Goal: Communication & Community: Answer question/provide support

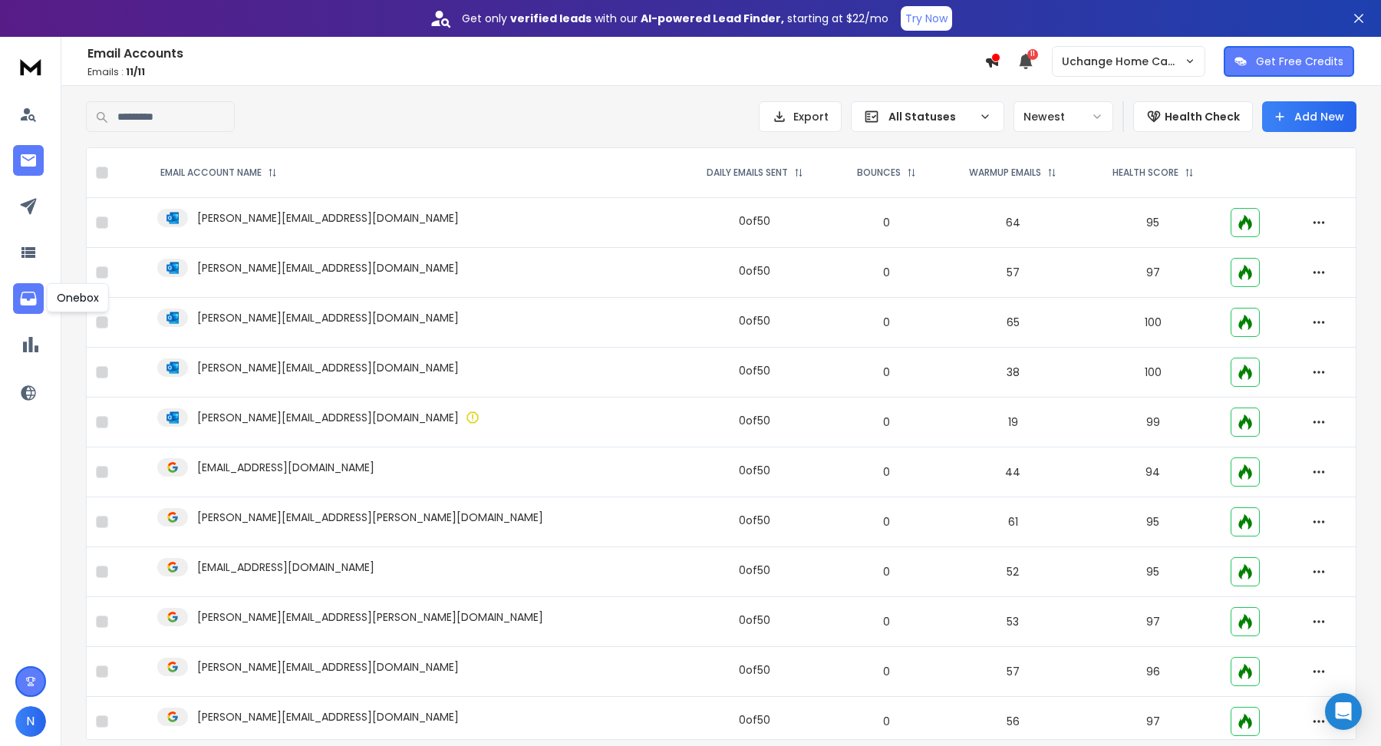
click at [38, 296] on link at bounding box center [28, 298] width 31 height 31
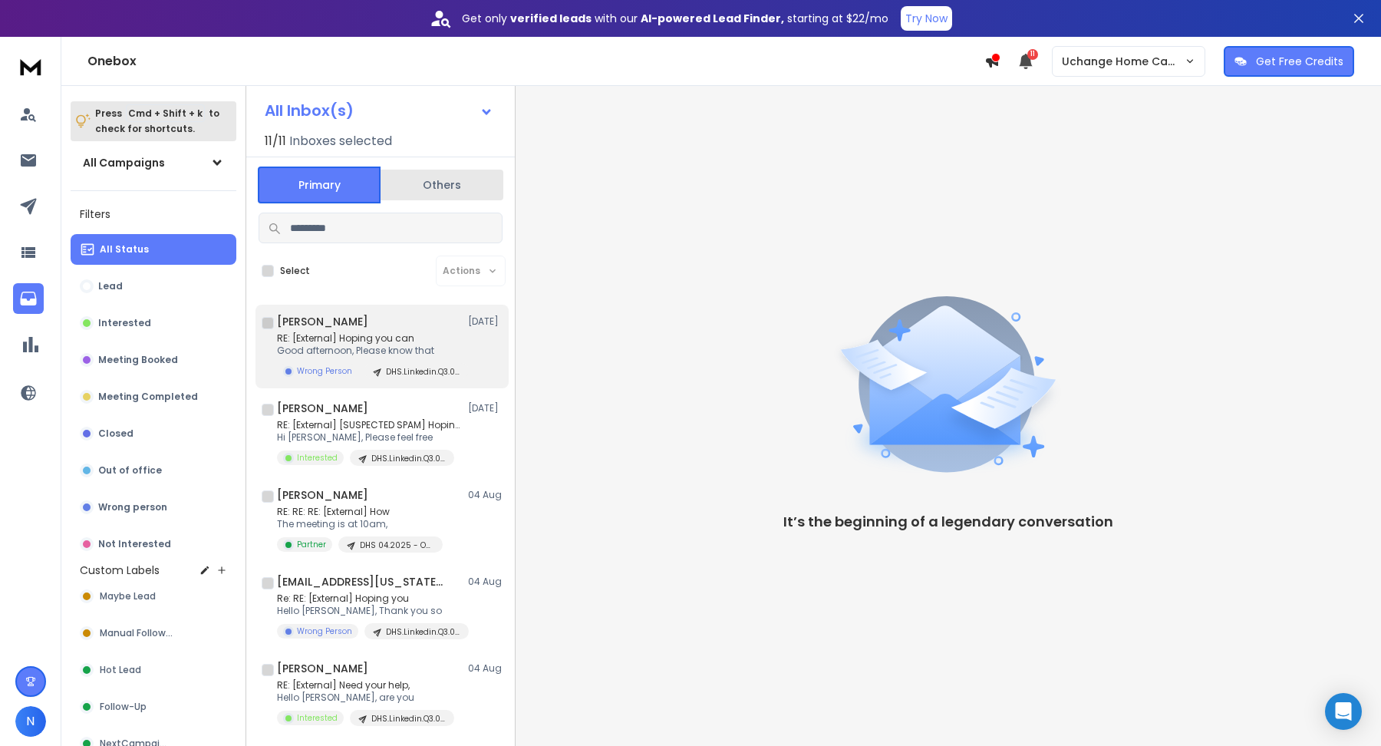
click at [385, 352] on p "Good afternoon, Please know that" at bounding box center [369, 351] width 184 height 12
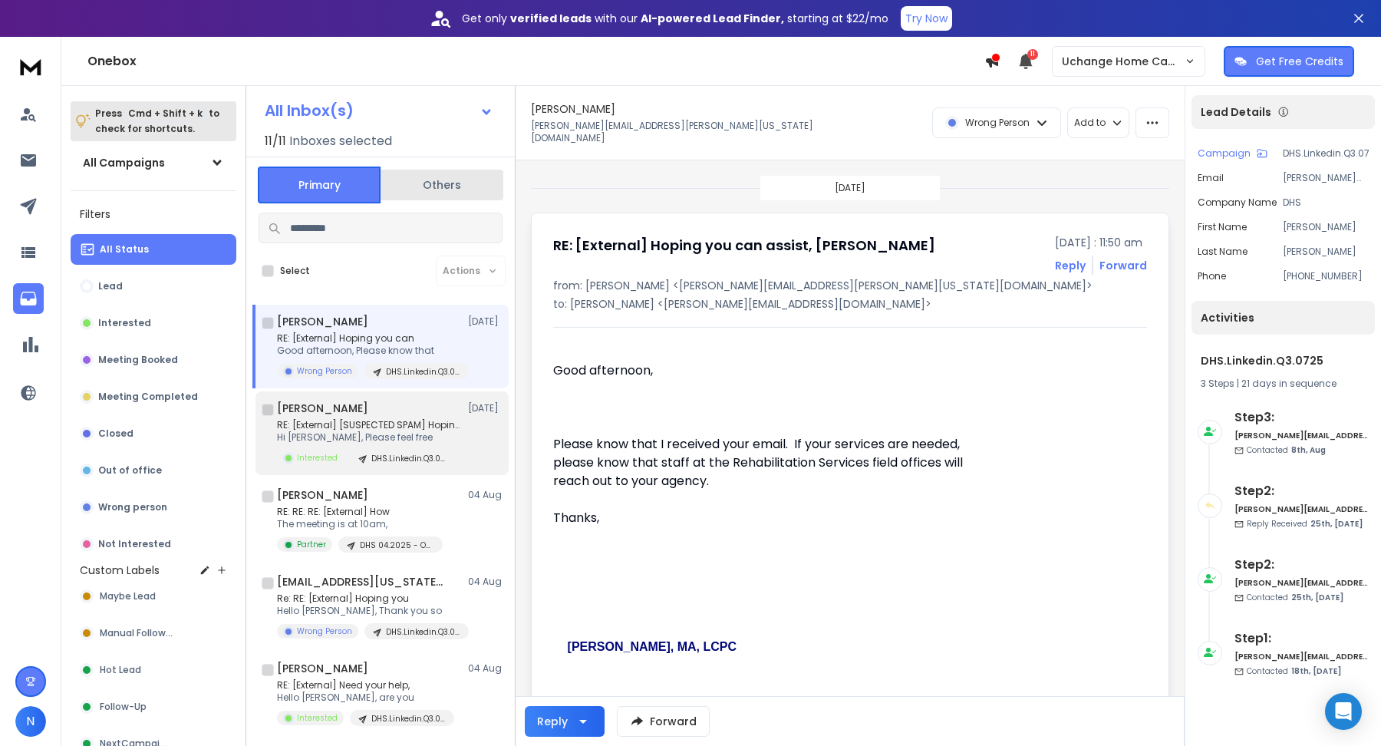
click at [385, 419] on p "RE: [External] [SUSPECTED SPAM] Hoping" at bounding box center [369, 425] width 184 height 12
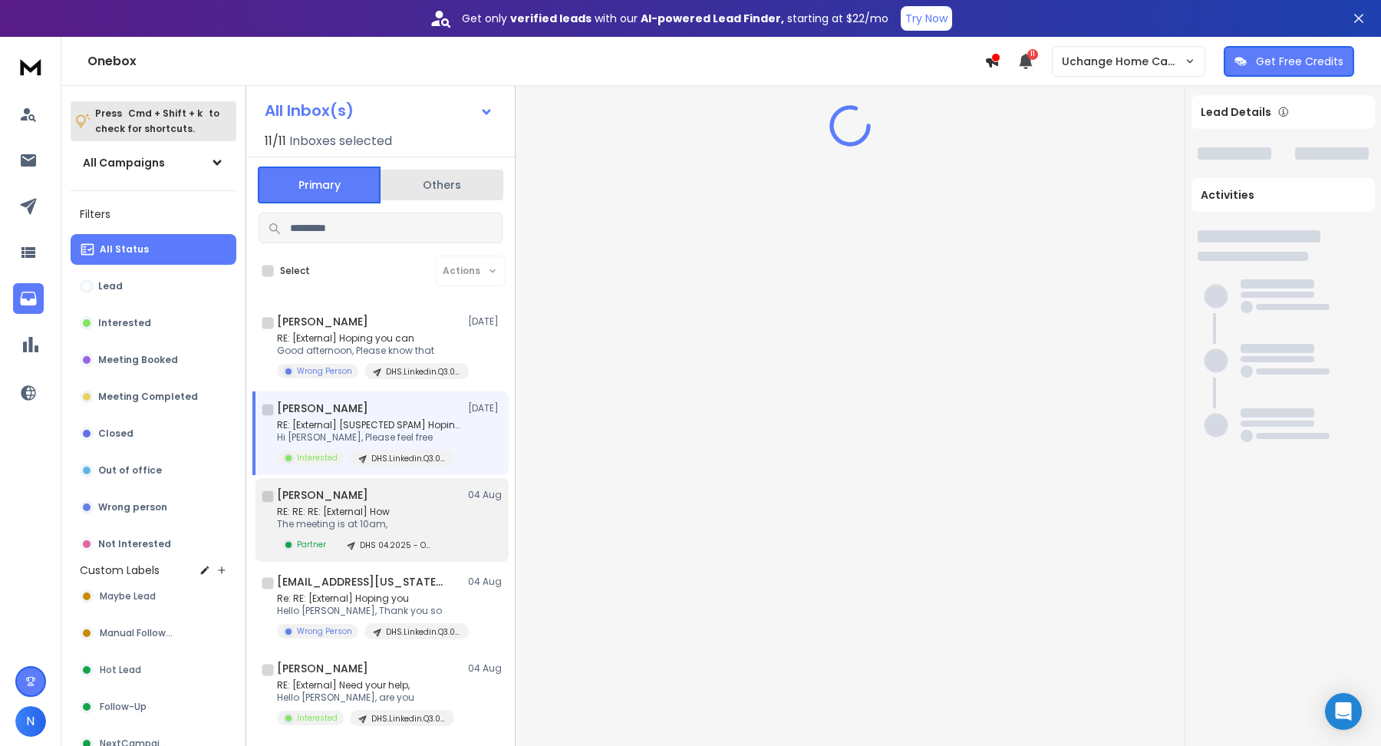
click at [430, 490] on div "[PERSON_NAME] [DATE]" at bounding box center [390, 494] width 226 height 15
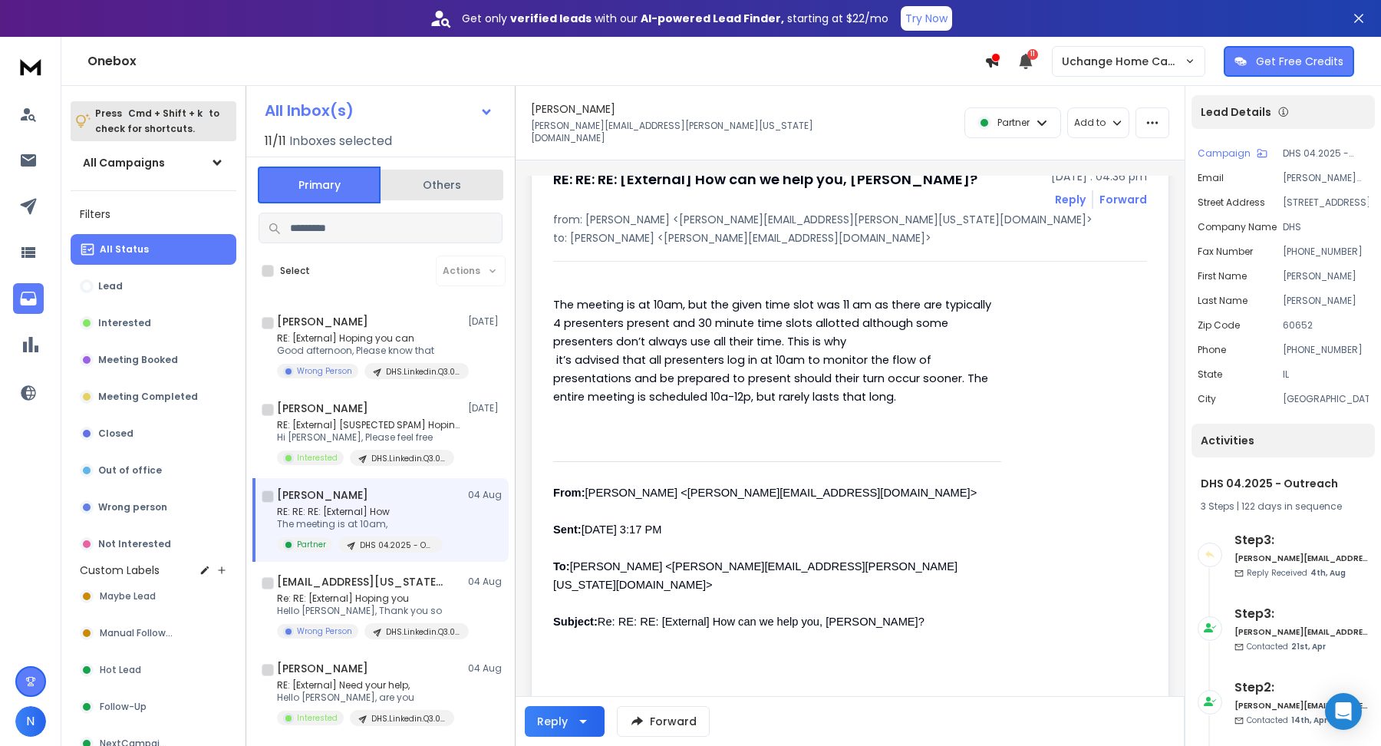
scroll to position [70, 0]
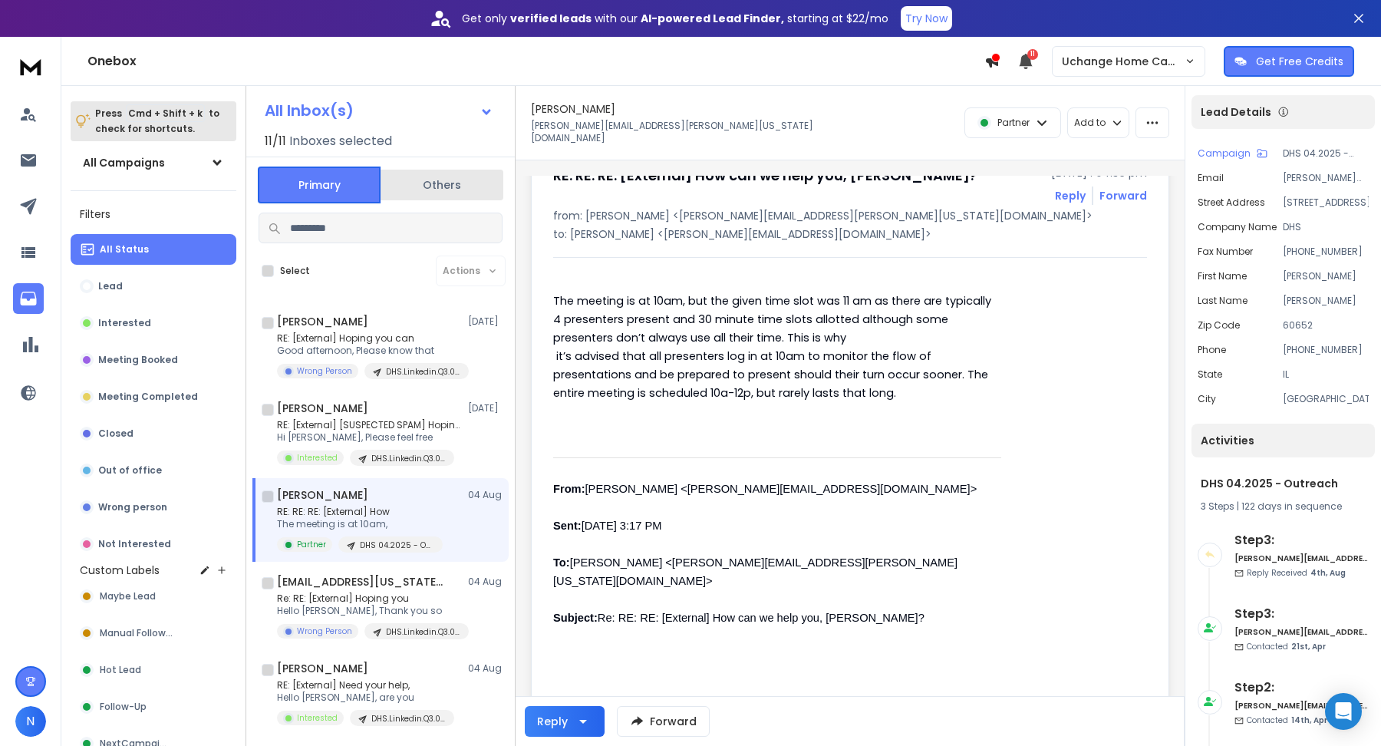
click at [556, 727] on div "Reply" at bounding box center [552, 721] width 31 height 15
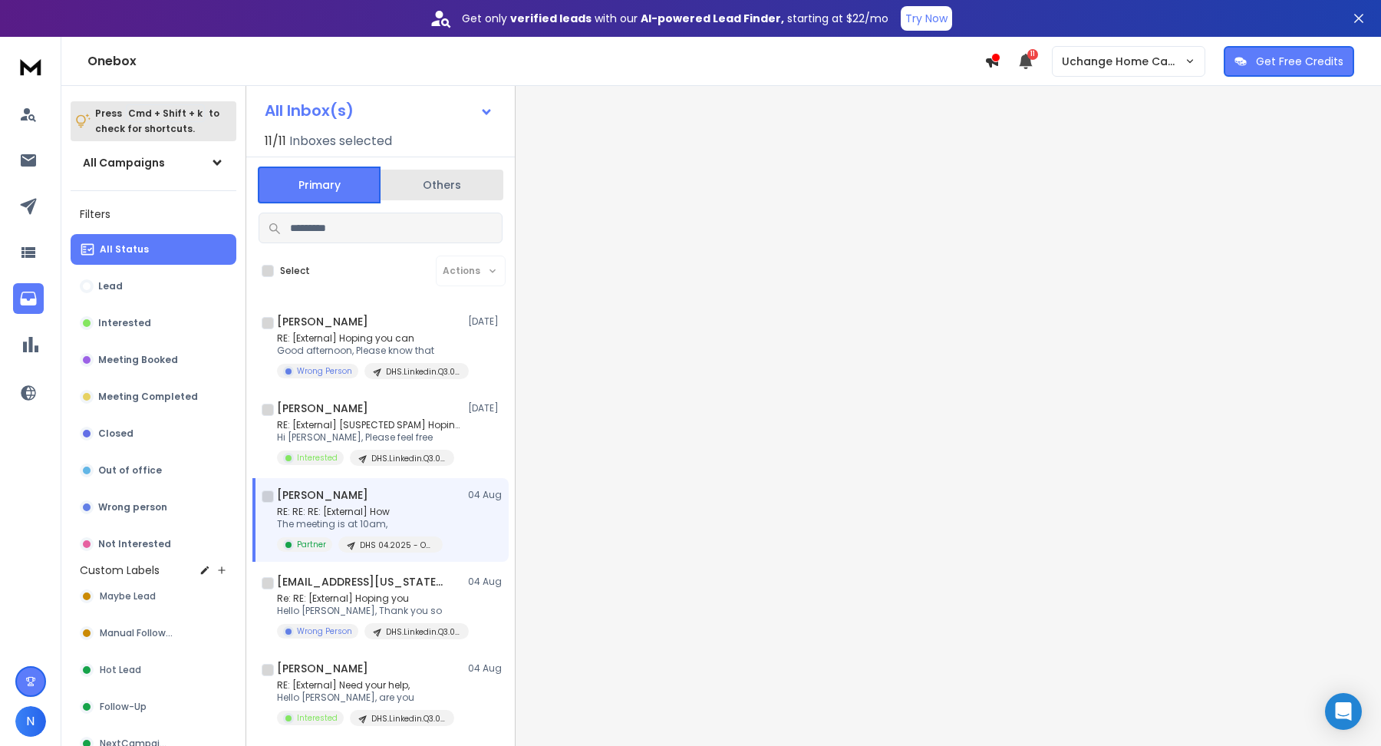
scroll to position [0, 0]
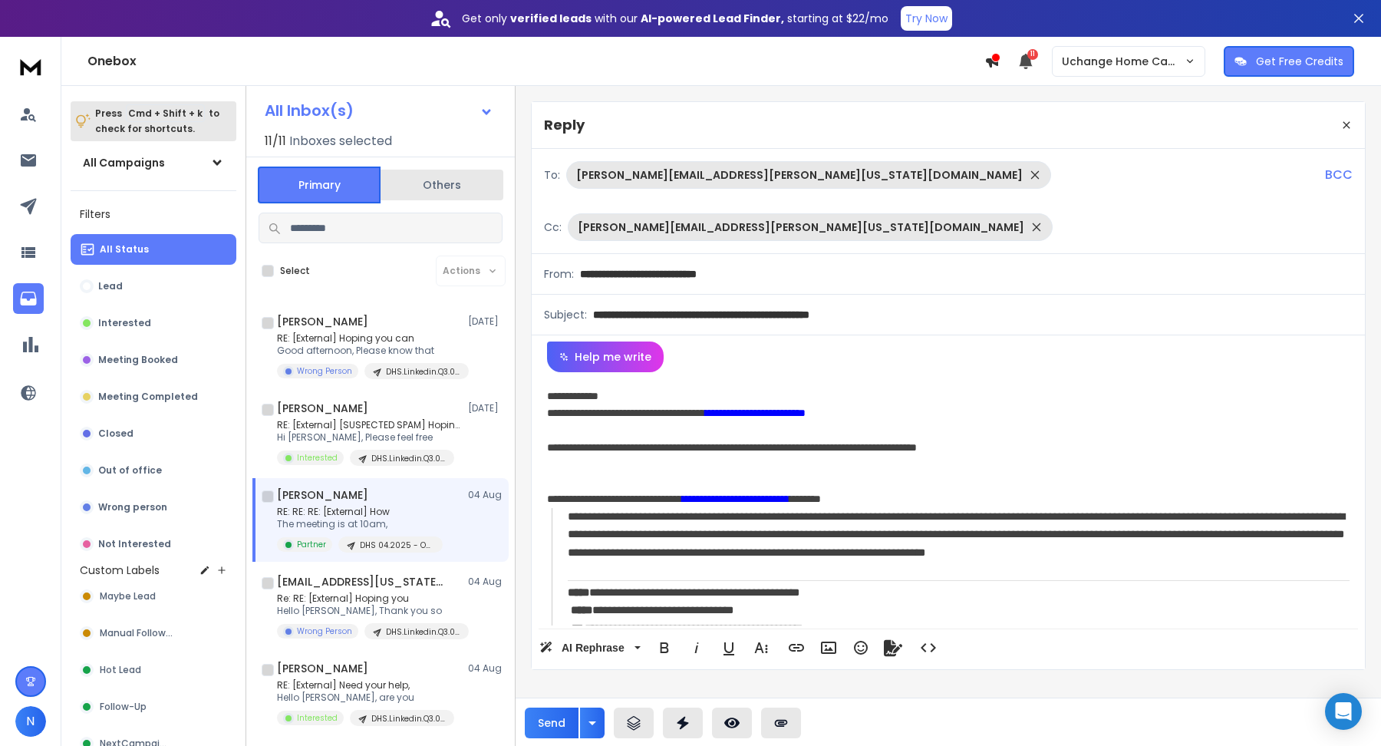
click at [540, 718] on button "Send" at bounding box center [552, 722] width 54 height 31
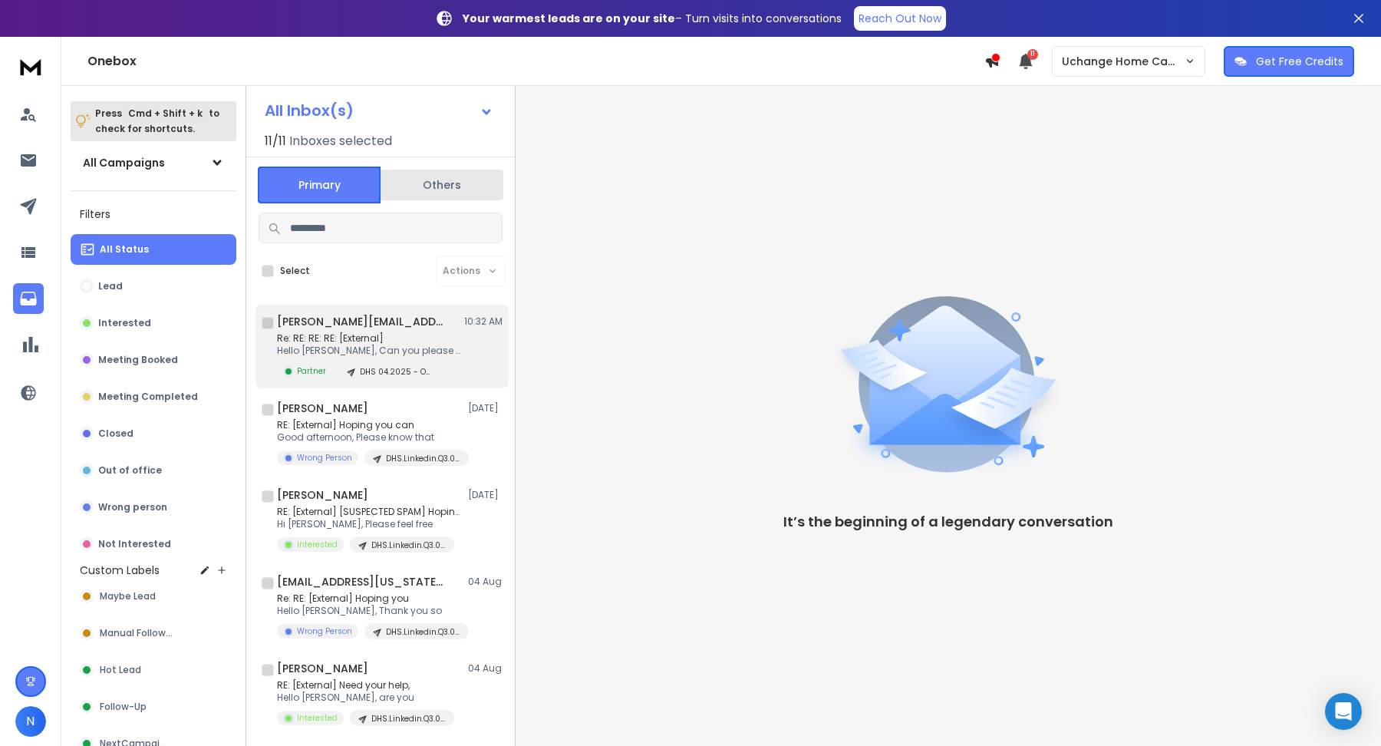
click at [420, 339] on p "Re: RE: RE: RE: [External]" at bounding box center [369, 338] width 184 height 12
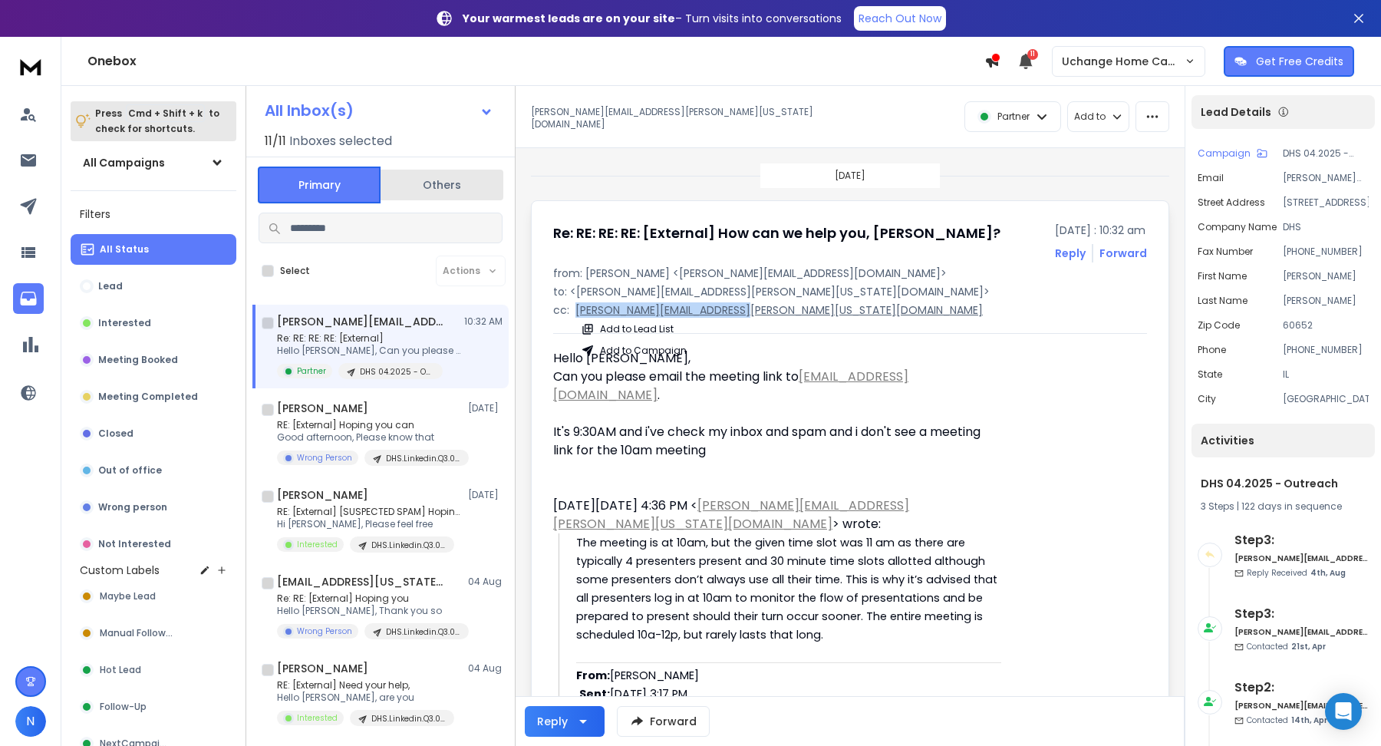
drag, startPoint x: 759, startPoint y: 309, endPoint x: 575, endPoint y: 312, distance: 184.2
click at [575, 312] on div "cc: [PERSON_NAME][EMAIL_ADDRESS][PERSON_NAME][US_STATE][DOMAIN_NAME] Add to Lea…" at bounding box center [850, 309] width 594 height 15
copy p "[PERSON_NAME][EMAIL_ADDRESS][PERSON_NAME][US_STATE][DOMAIN_NAME]"
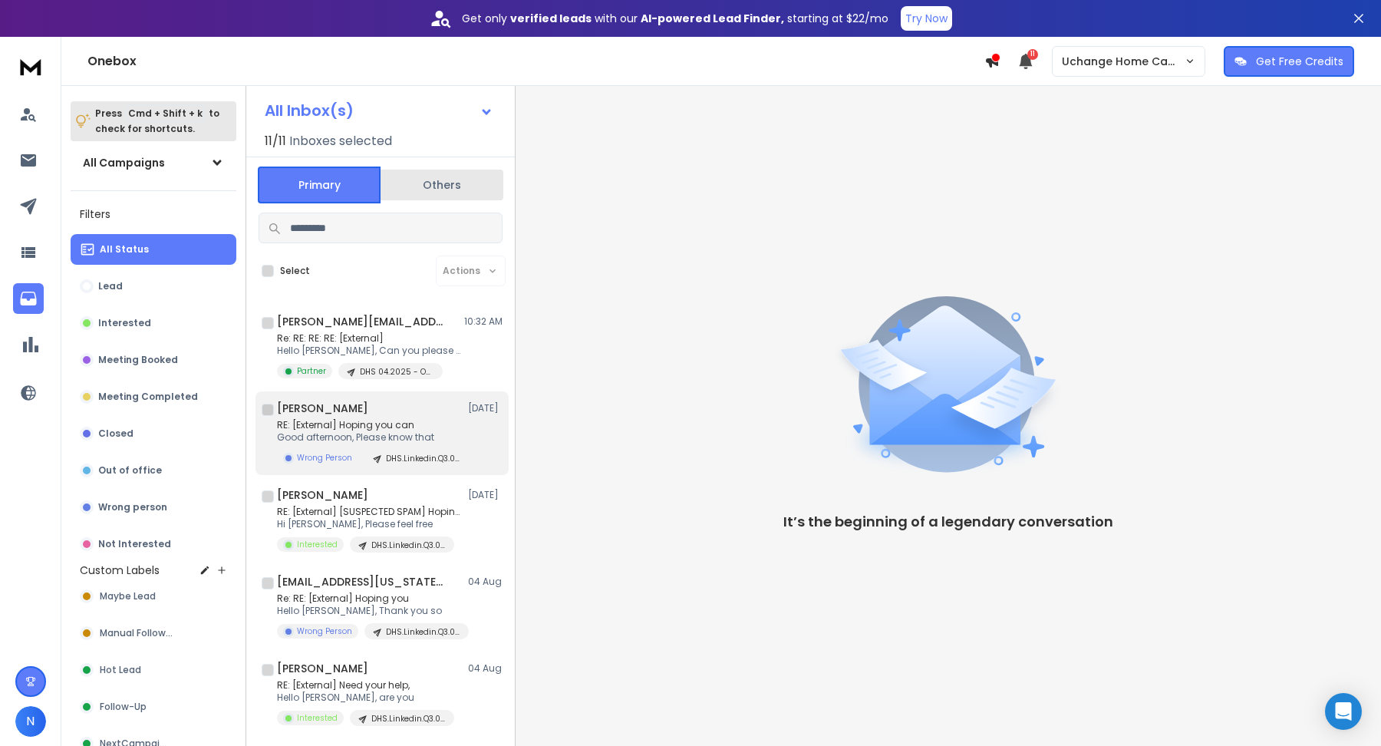
click at [358, 414] on div "Allen 08 Aug" at bounding box center [390, 408] width 226 height 15
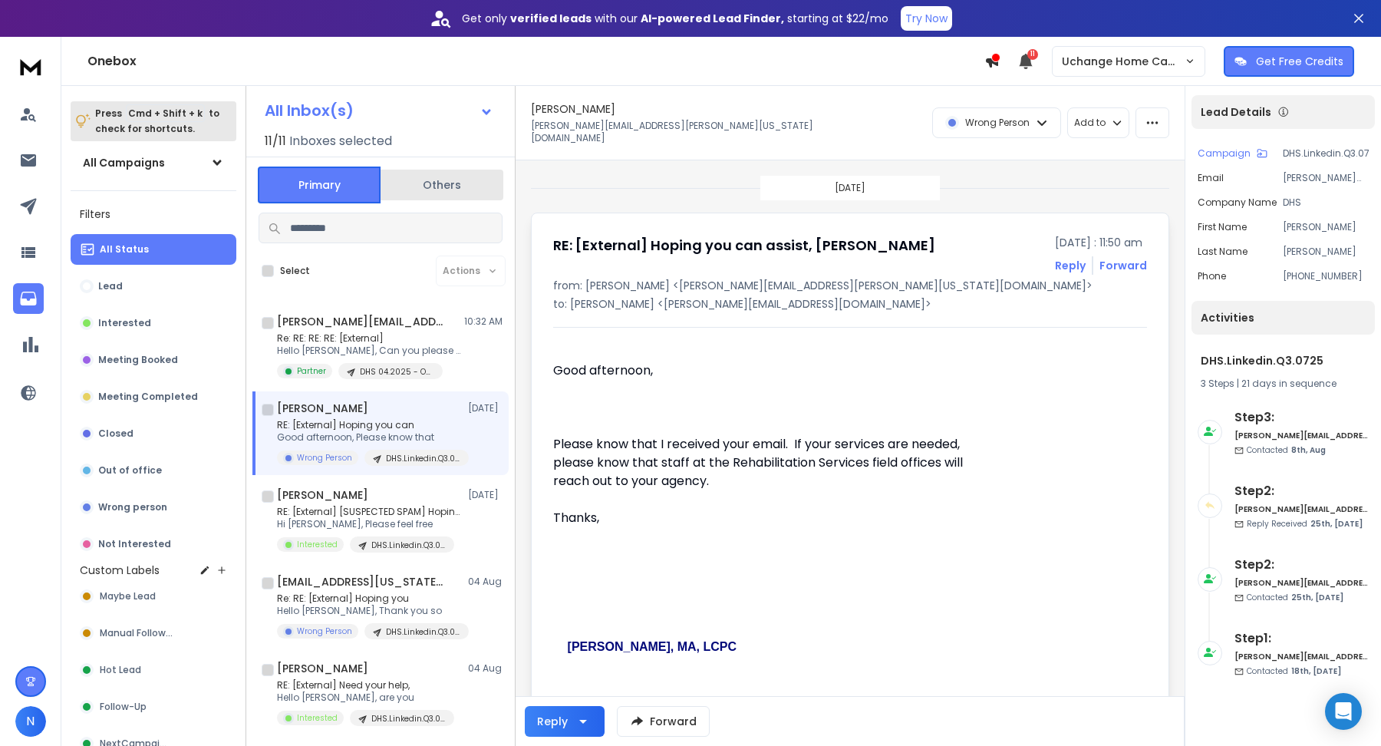
scroll to position [117, 0]
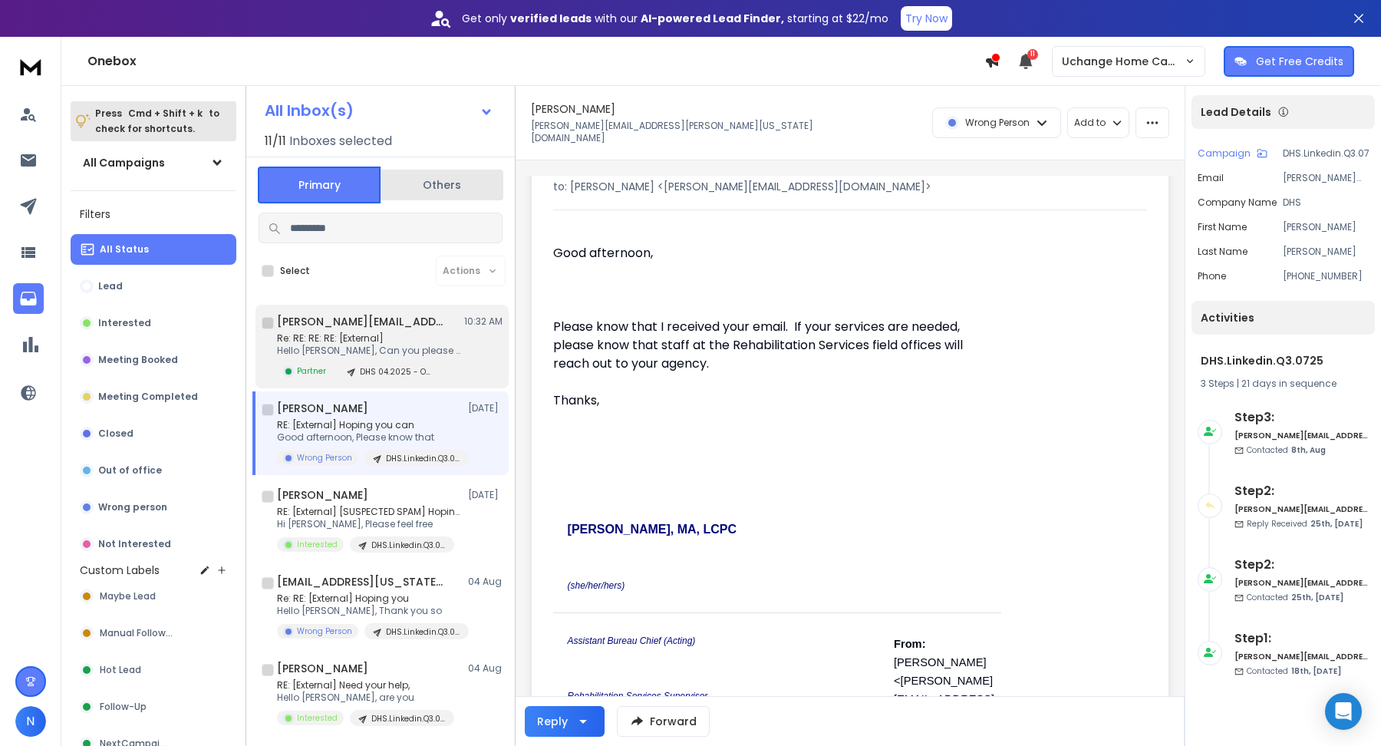
click at [452, 326] on div "Ashley.Thompson@illinois.gov 10:32 AM" at bounding box center [390, 321] width 226 height 15
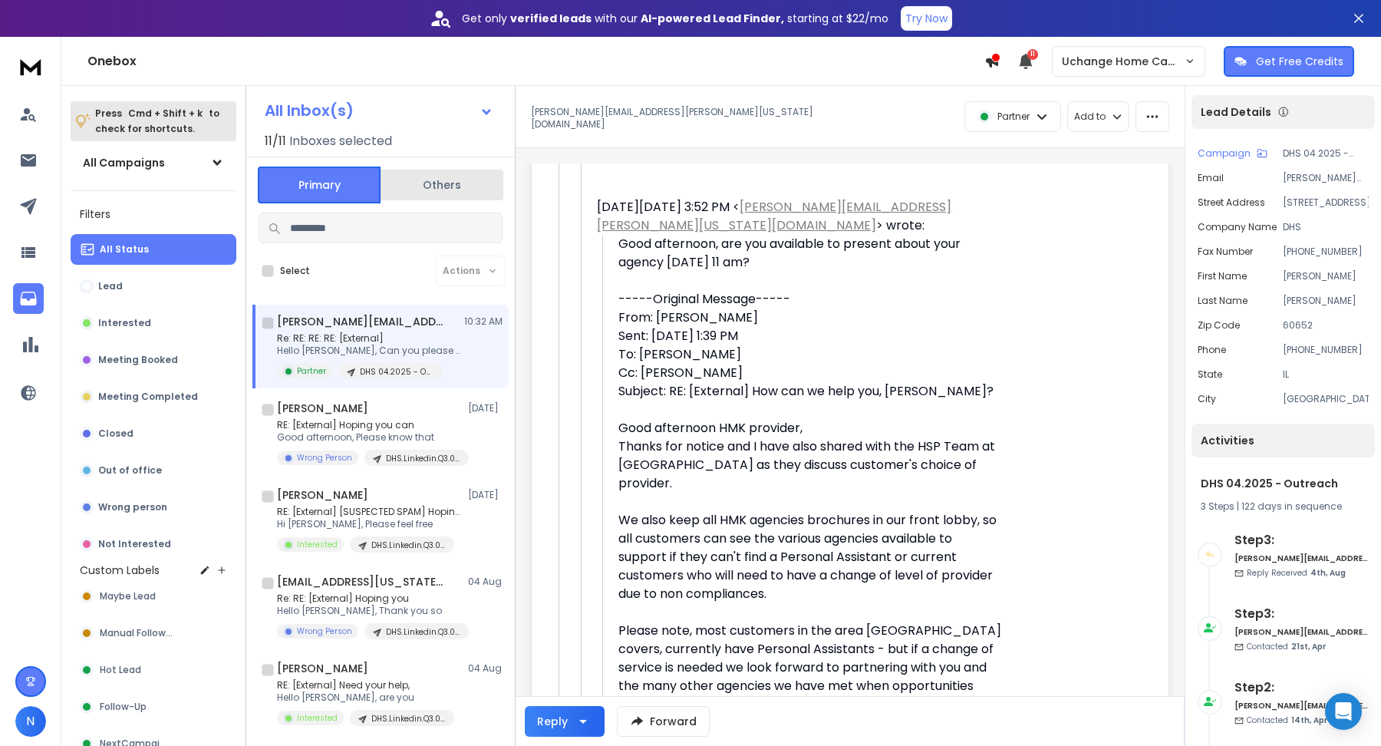
scroll to position [945, 0]
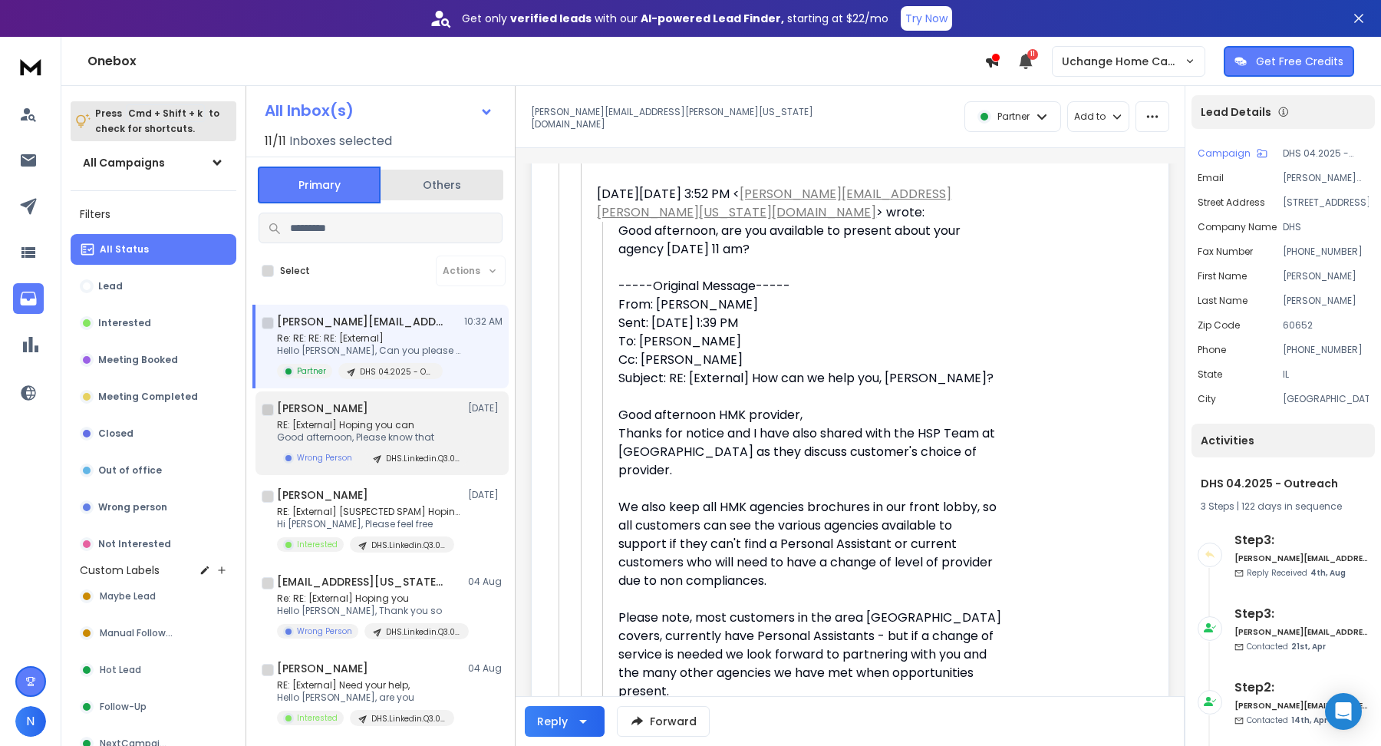
click at [380, 421] on p "RE: [External] Hoping you can" at bounding box center [369, 425] width 184 height 12
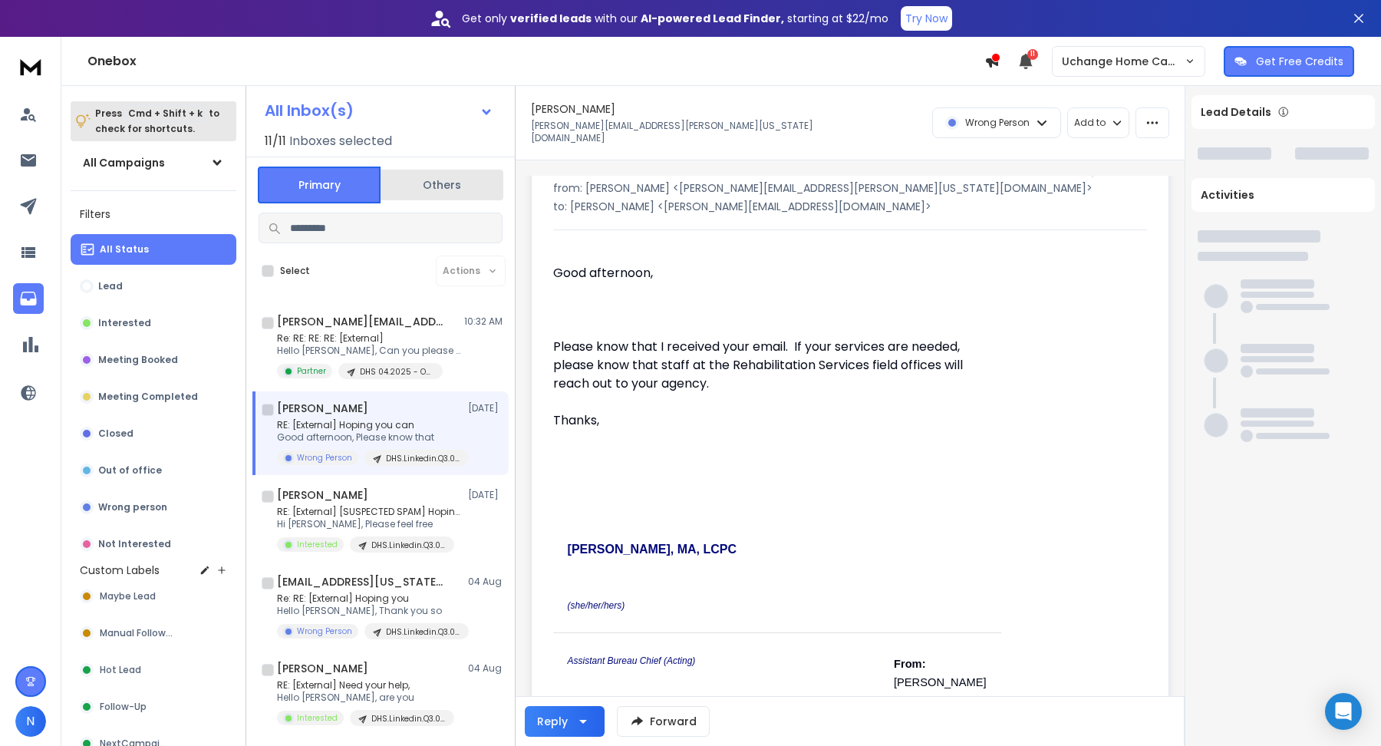
scroll to position [0, 0]
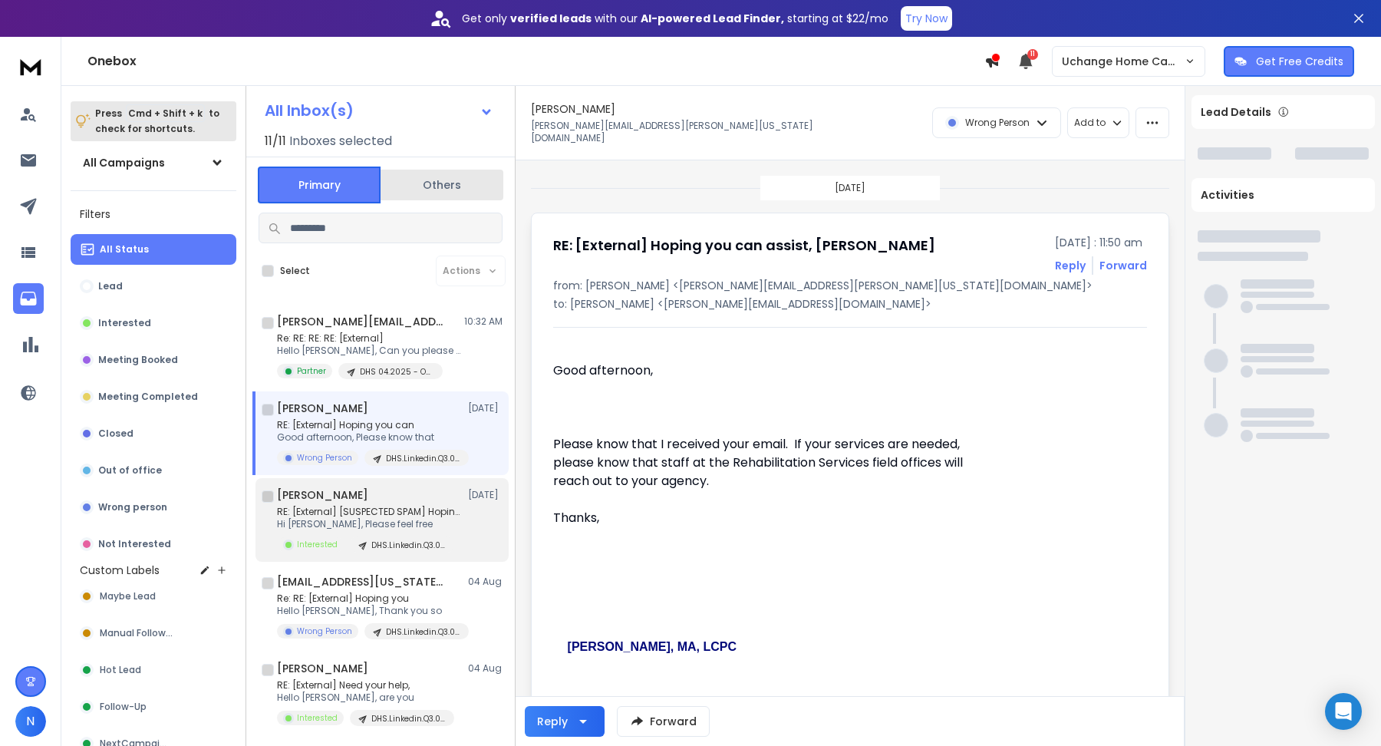
click at [397, 507] on p "RE: [External] [SUSPECTED SPAM] Hoping" at bounding box center [369, 512] width 184 height 12
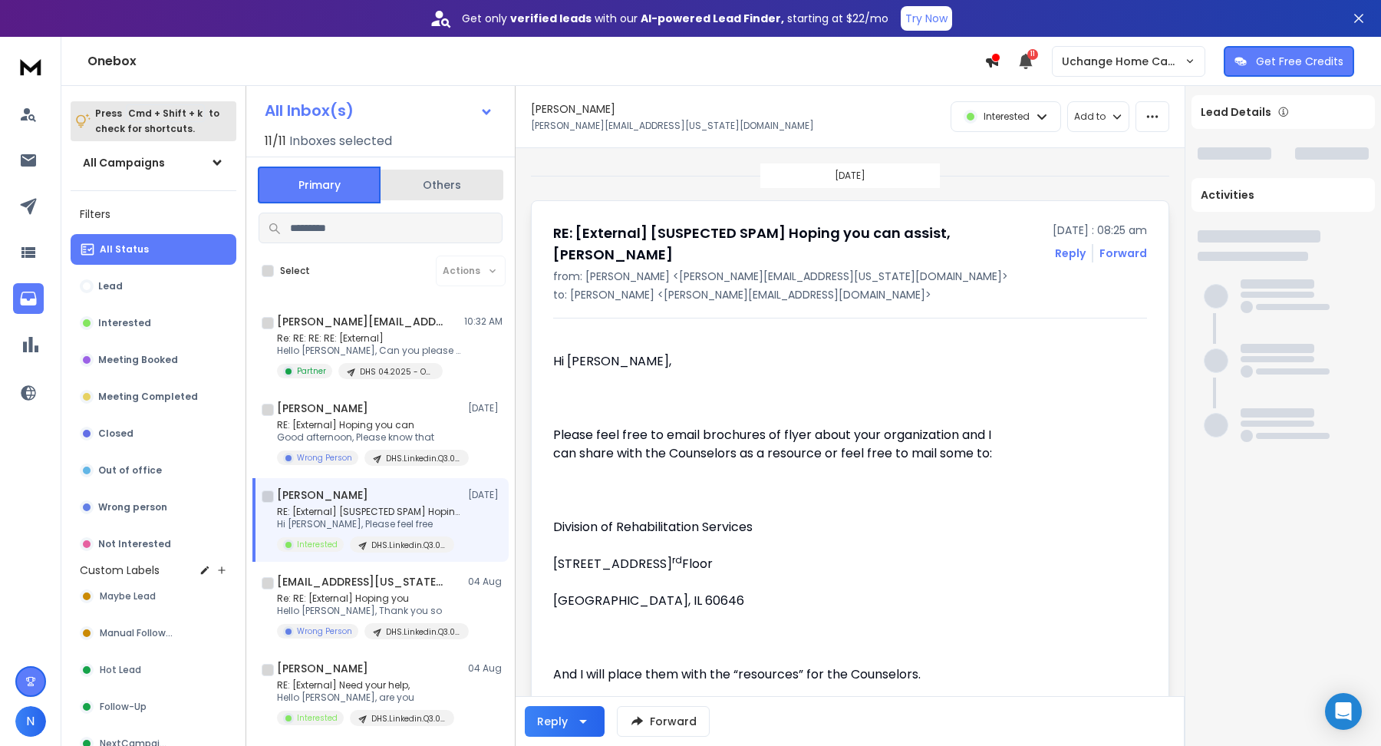
click at [559, 710] on button "Reply" at bounding box center [565, 721] width 80 height 31
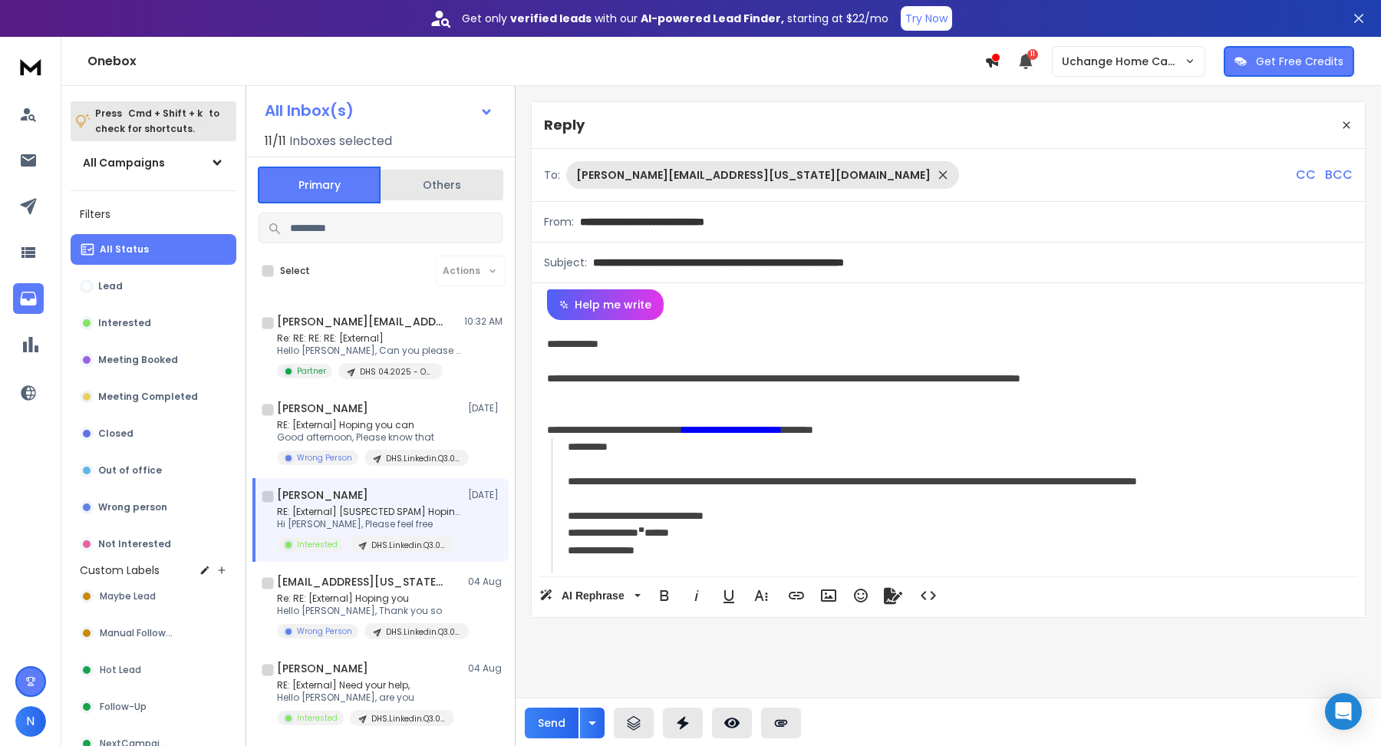
click at [1157, 371] on div "**********" at bounding box center [946, 378] width 799 height 17
click at [1307, 180] on p "CC" at bounding box center [1306, 175] width 20 height 18
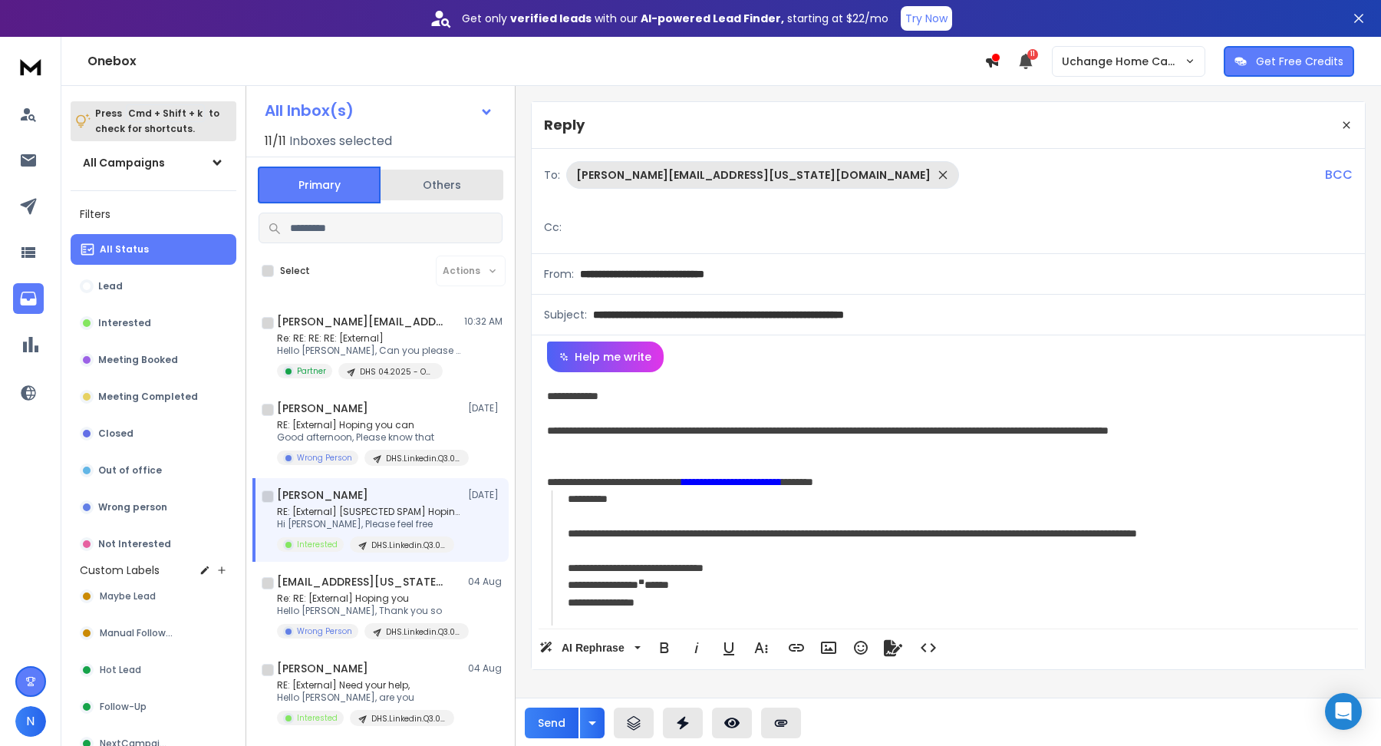
click at [1307, 180] on div "Dennis.Deany2@Illinois.gov" at bounding box center [942, 175] width 753 height 28
click at [1327, 177] on p "BCC" at bounding box center [1339, 175] width 28 height 18
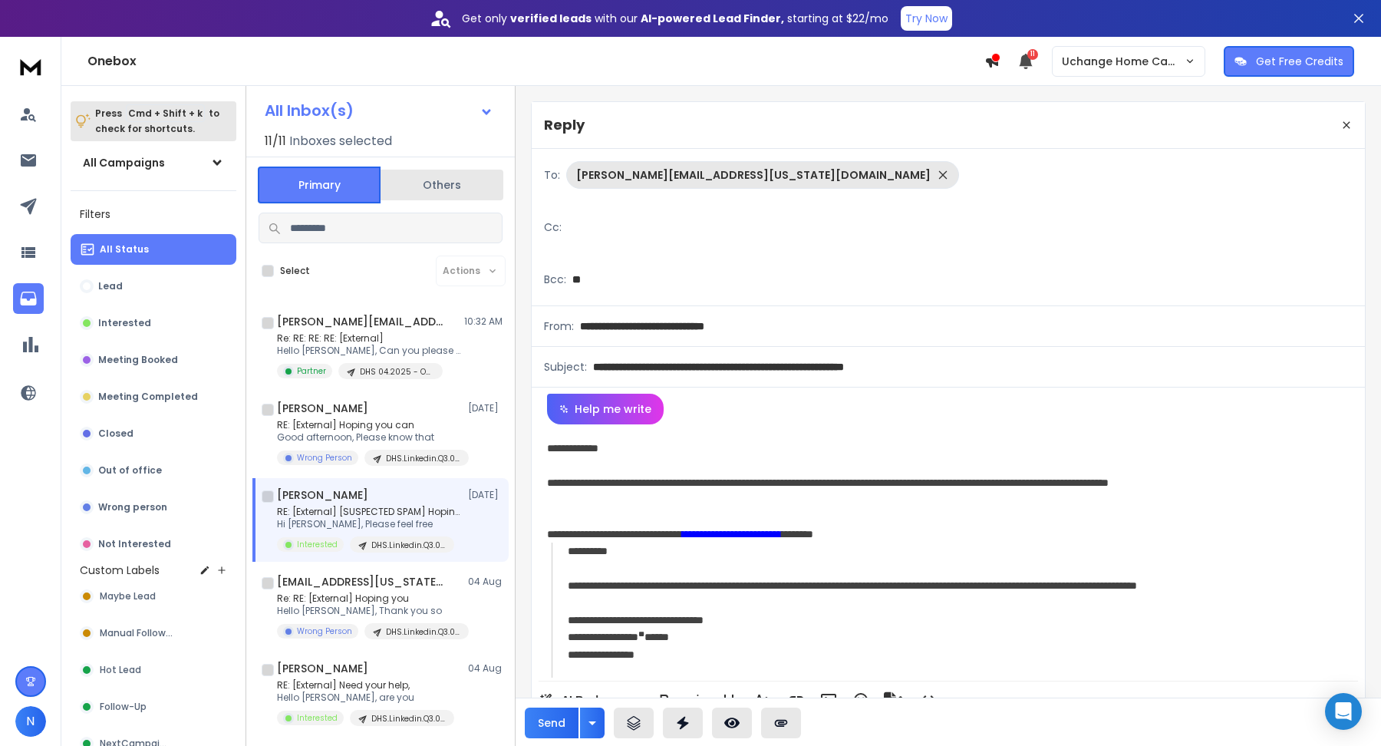
type input "*"
type input "**********"
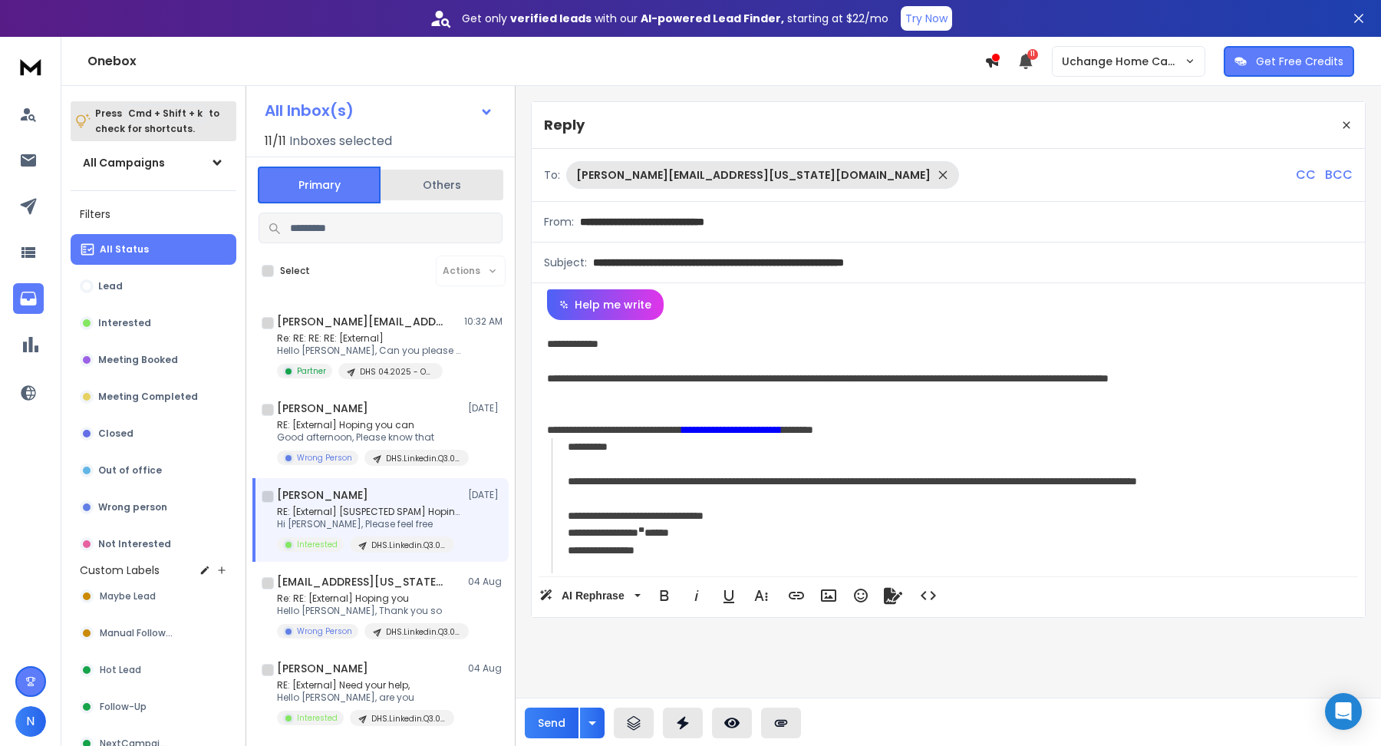
click at [1251, 484] on div "**********" at bounding box center [948, 446] width 833 height 253
click at [783, 729] on icon at bounding box center [780, 722] width 15 height 15
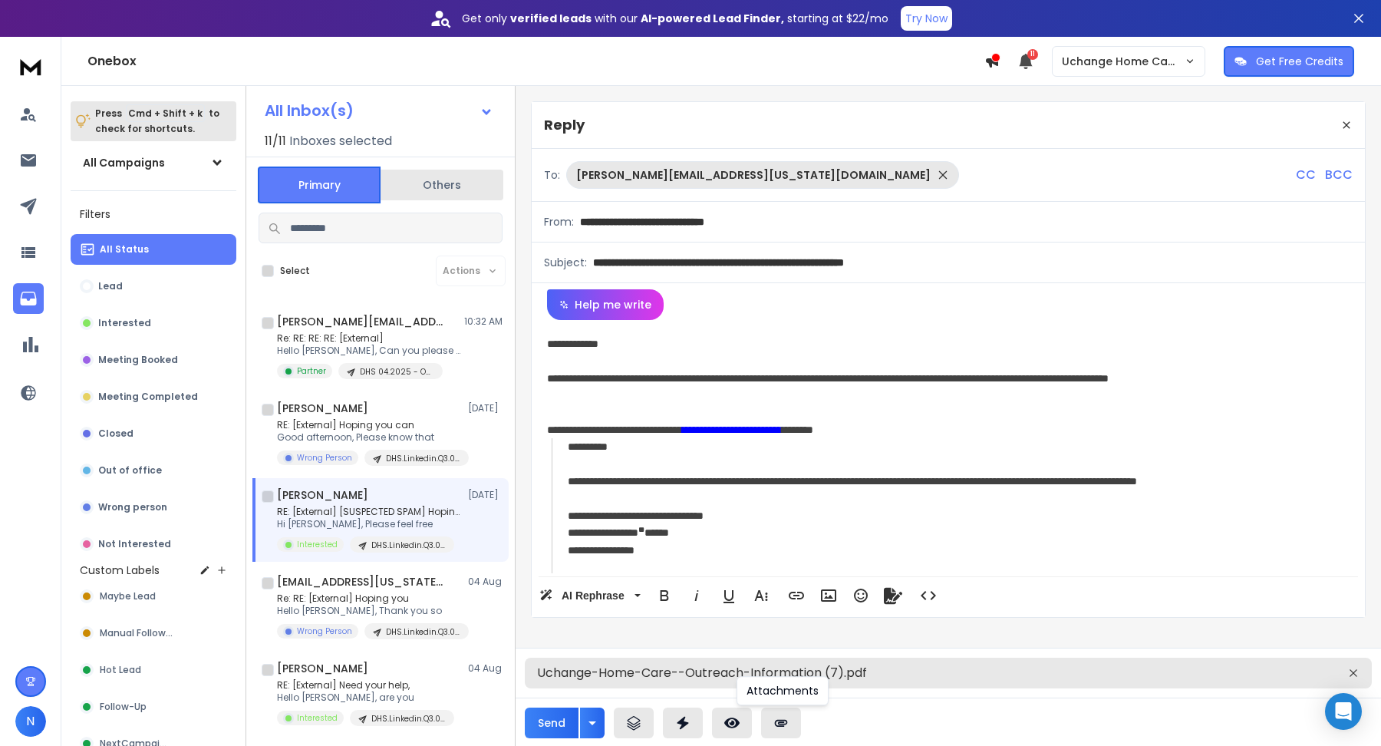
click at [542, 724] on button "Send" at bounding box center [552, 722] width 54 height 31
